Goal: Task Accomplishment & Management: Manage account settings

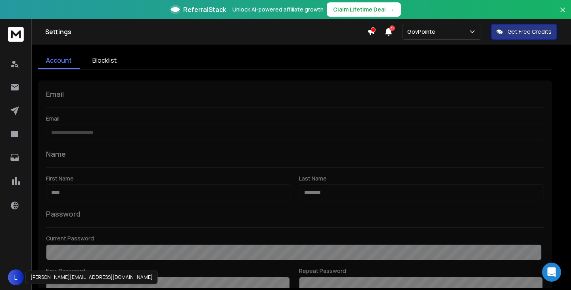
click at [15, 279] on span "L" at bounding box center [16, 277] width 16 height 16
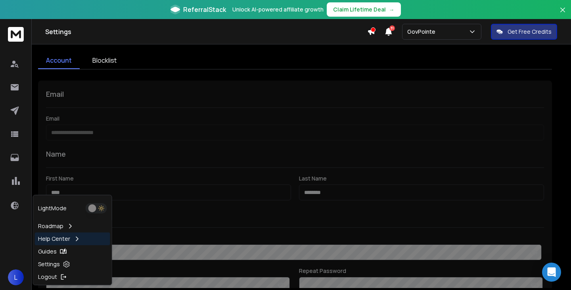
click at [101, 66] on link "Blocklist" at bounding box center [104, 60] width 40 height 17
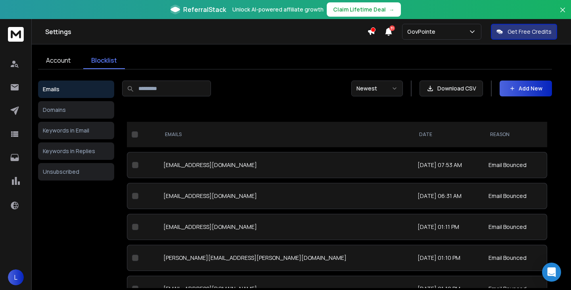
click at [523, 86] on p "Add New" at bounding box center [531, 88] width 24 height 8
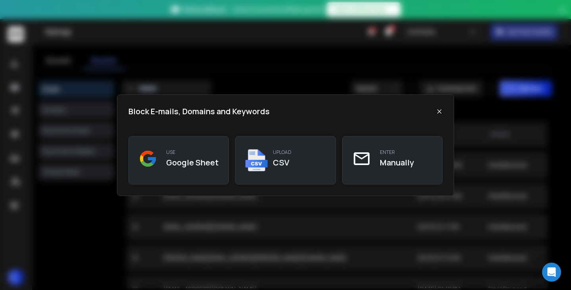
click at [270, 159] on div "upload CSV" at bounding box center [285, 160] width 100 height 48
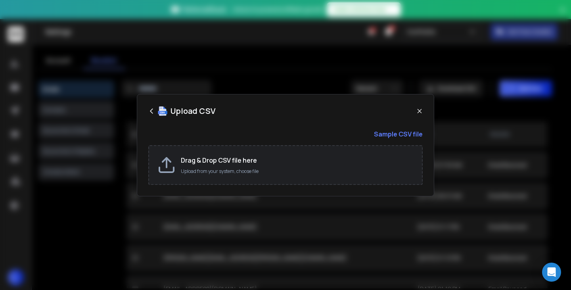
click at [224, 163] on h2 "Drag & Drop CSV file here" at bounding box center [297, 160] width 233 height 10
type input "**********"
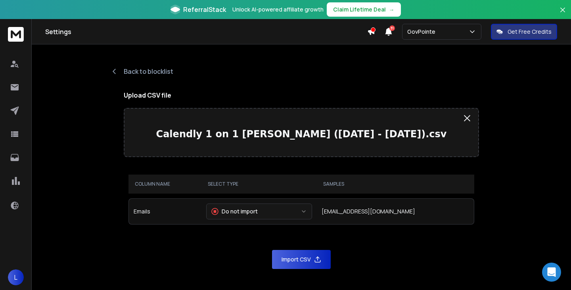
click at [256, 207] on button "Do not import" at bounding box center [259, 211] width 106 height 16
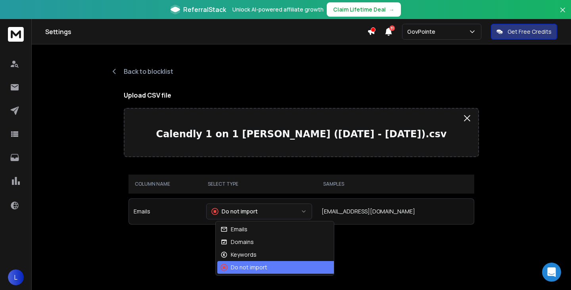
scroll to position [0, 2]
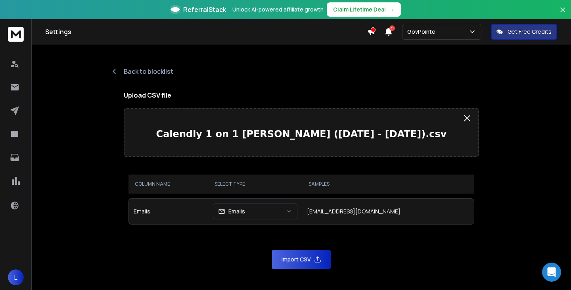
click at [302, 254] on button "Import CSV" at bounding box center [301, 259] width 59 height 19
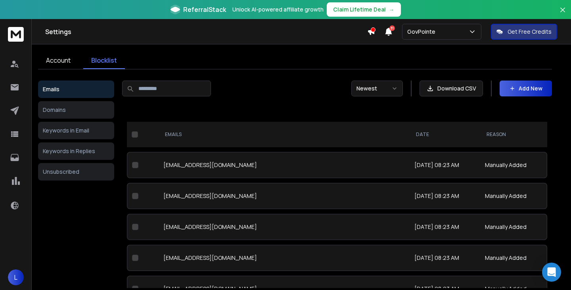
click at [527, 87] on p "Add New" at bounding box center [531, 88] width 24 height 8
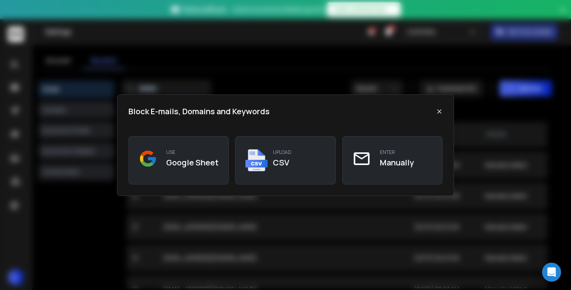
click at [259, 164] on rect at bounding box center [256, 160] width 22 height 22
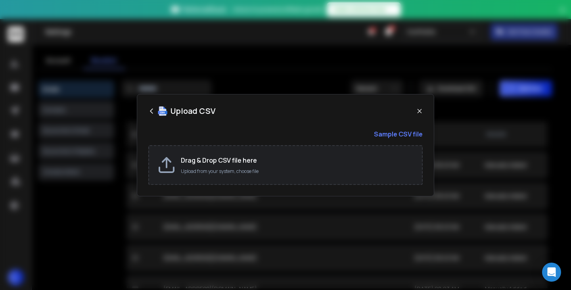
click at [259, 164] on h2 "Drag & Drop CSV file here" at bounding box center [297, 160] width 233 height 10
type input "**********"
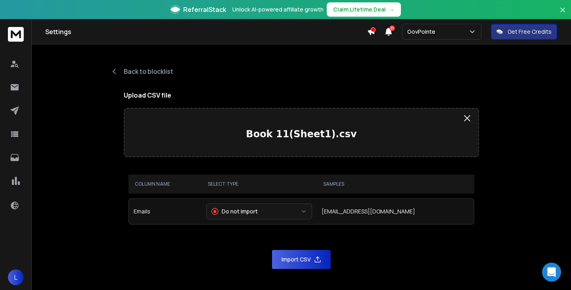
click at [253, 212] on div "Do not import" at bounding box center [234, 211] width 46 height 8
click at [296, 257] on button "Import CSV" at bounding box center [301, 259] width 59 height 19
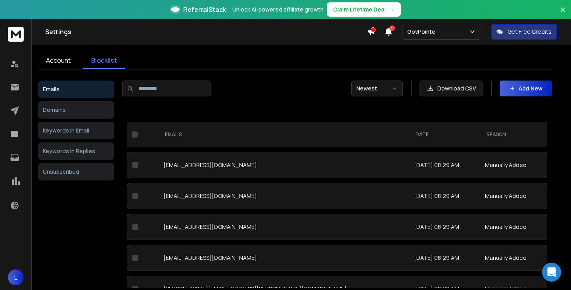
click at [513, 80] on div "Emails Domains Keywords in Email Keywords in Replies Unsubscribed Newest Downlo…" at bounding box center [295, 181] width 514 height 214
click at [516, 83] on button "Add New" at bounding box center [526, 88] width 52 height 16
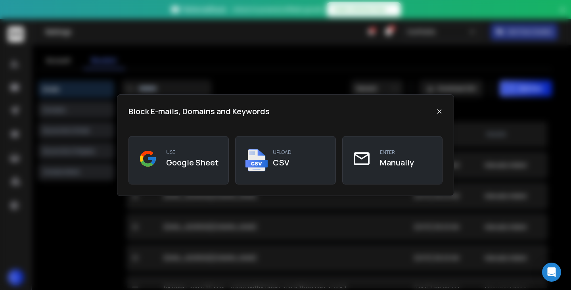
click at [280, 171] on div "upload CSV" at bounding box center [285, 160] width 100 height 48
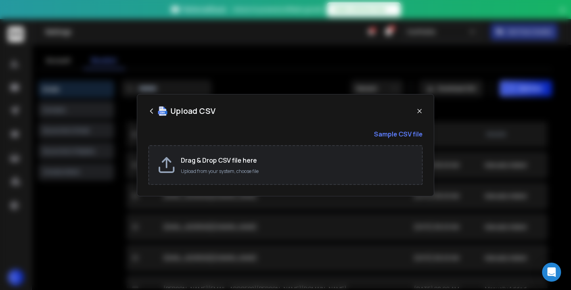
click at [240, 170] on p "Upload from your system, choose file" at bounding box center [297, 171] width 233 height 6
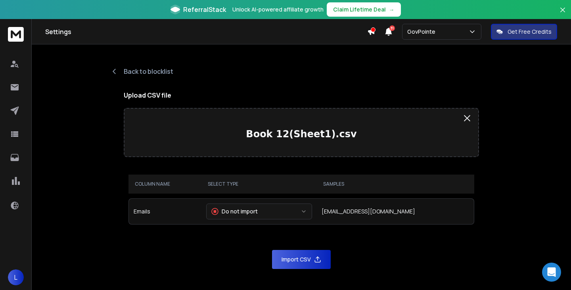
click at [266, 210] on button "Do not import" at bounding box center [259, 211] width 106 height 16
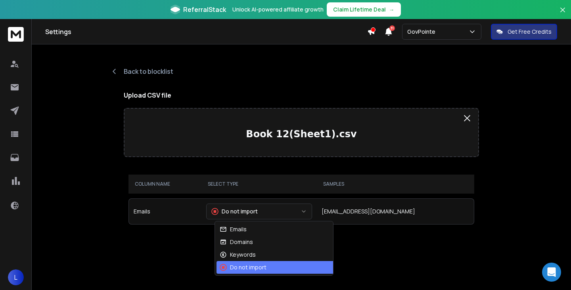
scroll to position [0, 1]
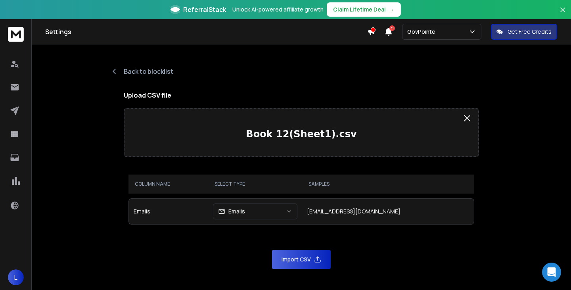
click at [298, 261] on button "Import CSV" at bounding box center [301, 259] width 59 height 19
